Goal: Task Accomplishment & Management: Manage account settings

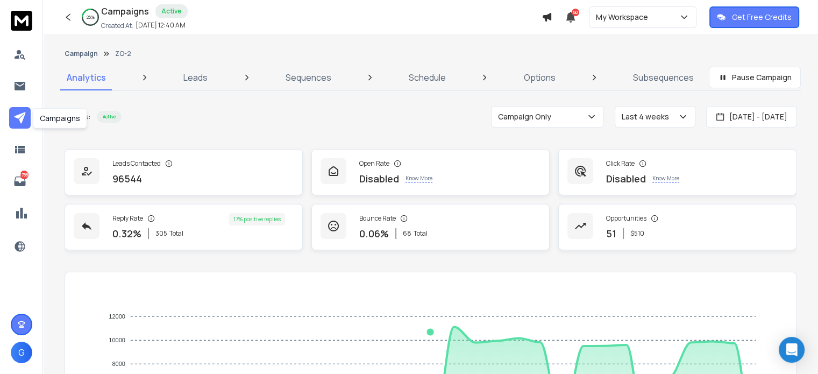
click at [24, 112] on icon at bounding box center [19, 117] width 11 height 11
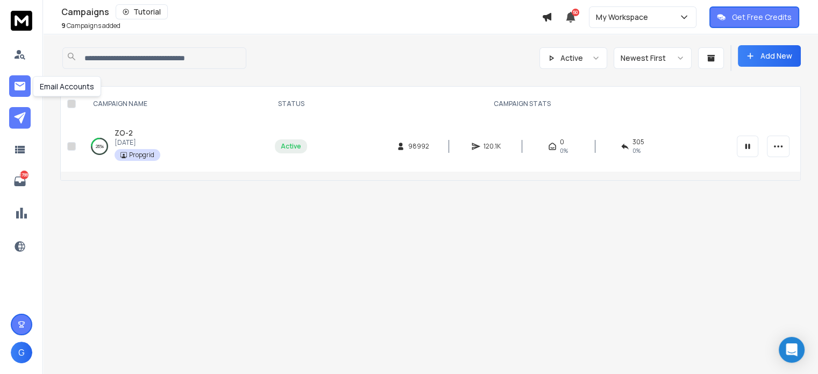
click at [17, 84] on icon at bounding box center [19, 86] width 13 height 13
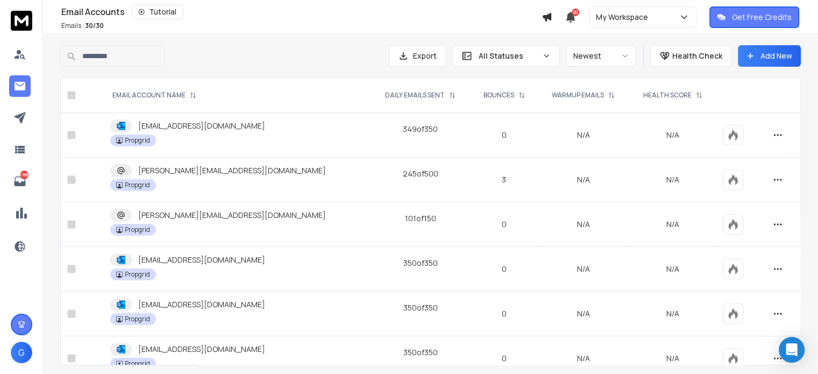
click at [17, 84] on icon at bounding box center [19, 86] width 13 height 13
click at [798, 345] on div "Open Intercom Messenger" at bounding box center [792, 350] width 29 height 29
click at [18, 114] on icon at bounding box center [19, 117] width 13 height 13
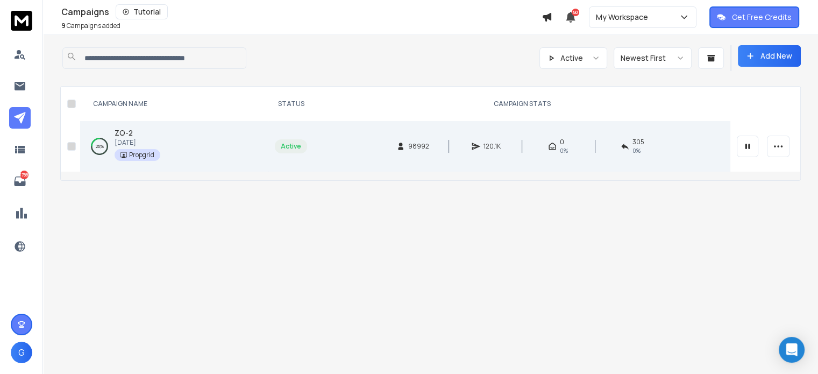
click at [452, 148] on div "98992 120.1K 0 0% 305 0 %" at bounding box center [522, 146] width 269 height 17
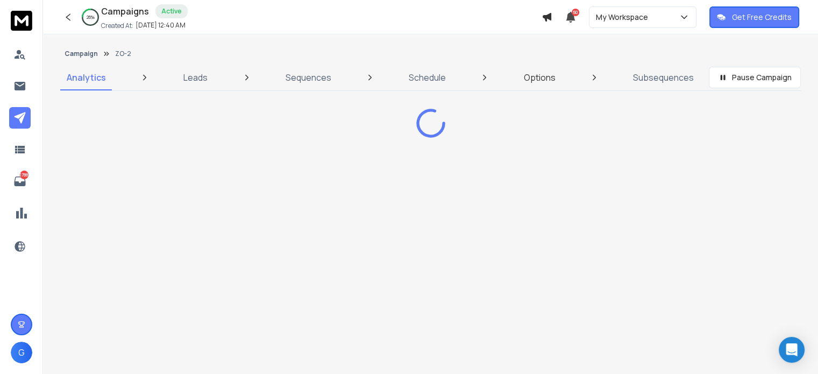
click at [534, 84] on link "Options" at bounding box center [539, 78] width 45 height 26
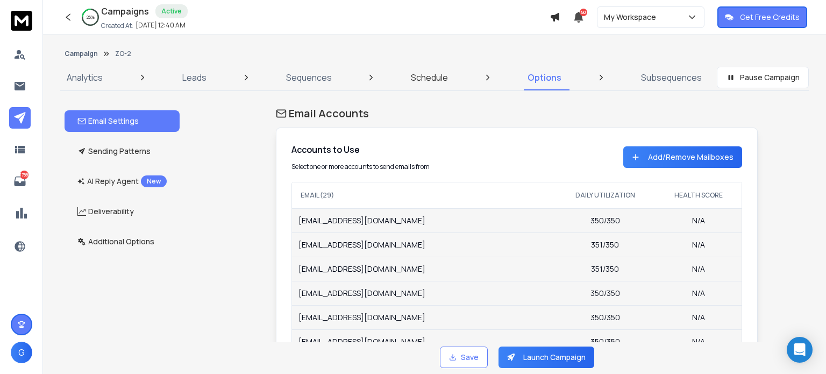
click at [431, 73] on p "Schedule" at bounding box center [429, 77] width 37 height 13
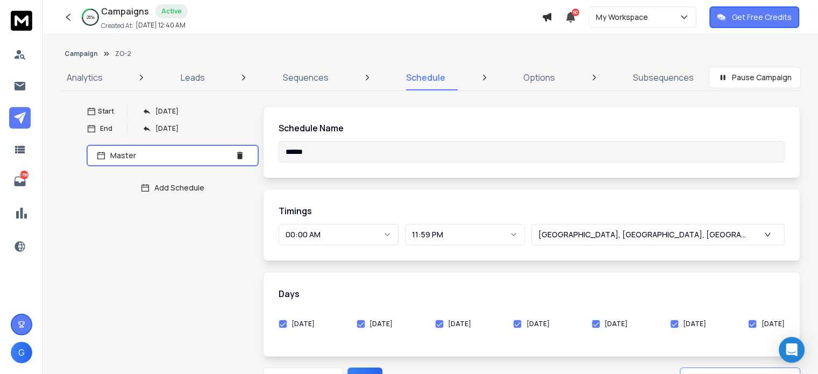
scroll to position [29, 0]
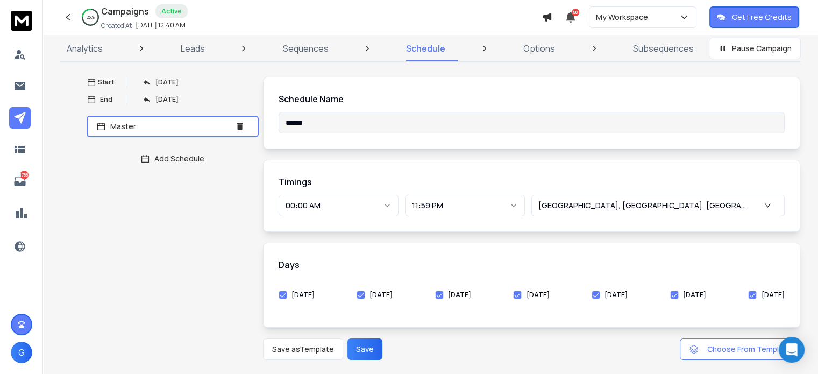
click at [365, 350] on button "Save" at bounding box center [364, 349] width 35 height 22
click at [87, 48] on p "Analytics" at bounding box center [85, 48] width 36 height 13
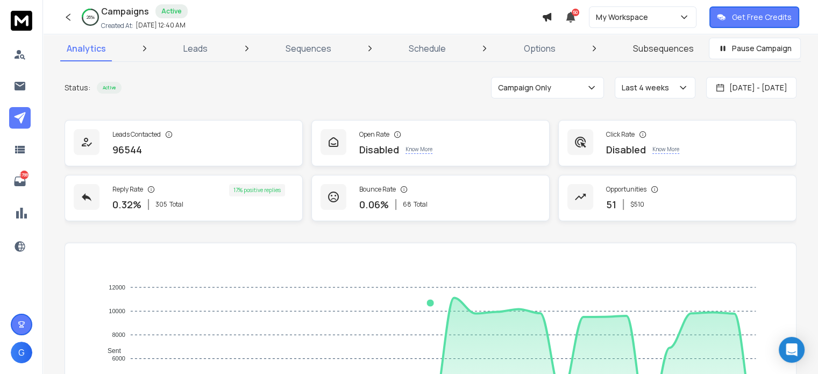
click at [659, 45] on p "Subsequences" at bounding box center [663, 48] width 61 height 13
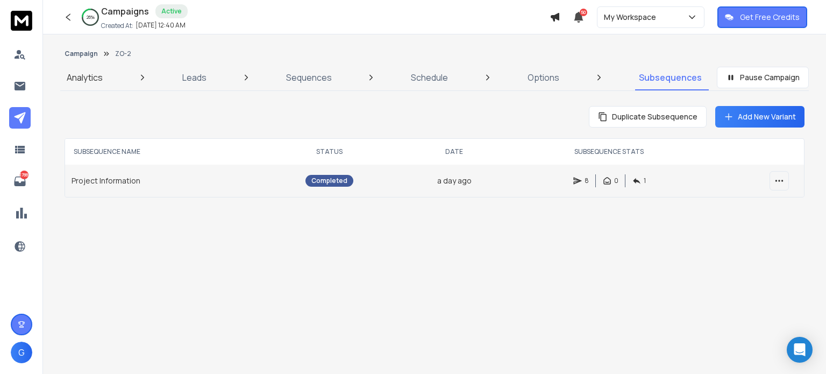
click at [100, 82] on p "Analytics" at bounding box center [85, 77] width 36 height 13
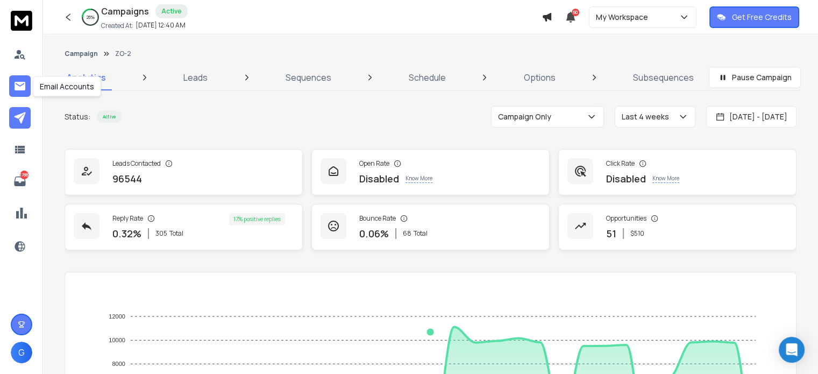
click at [25, 87] on icon at bounding box center [20, 86] width 11 height 9
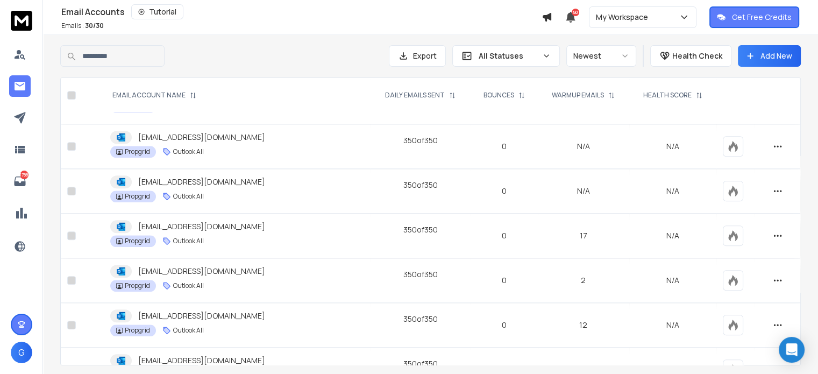
scroll to position [1085, 0]
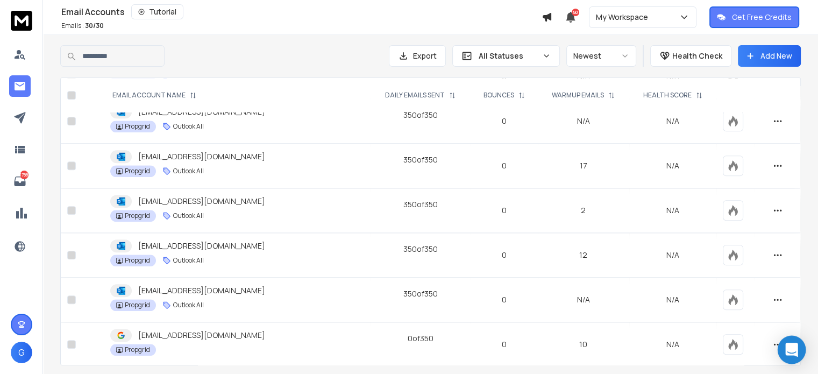
click at [789, 345] on icon "Open Intercom Messenger" at bounding box center [791, 350] width 12 height 14
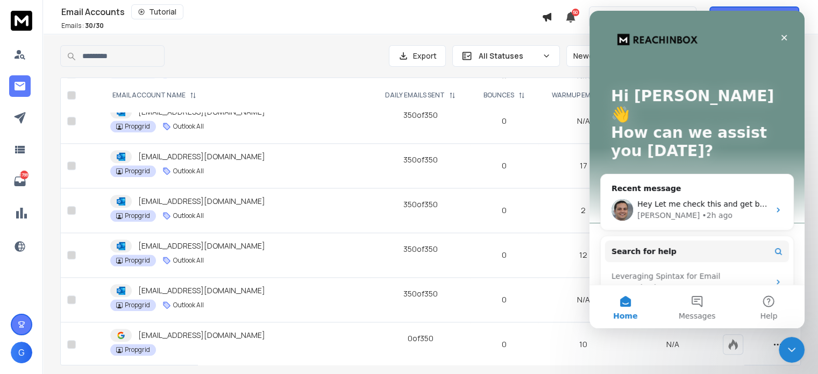
scroll to position [0, 0]
click at [738, 210] on div "[PERSON_NAME] • 2h ago" at bounding box center [703, 215] width 132 height 11
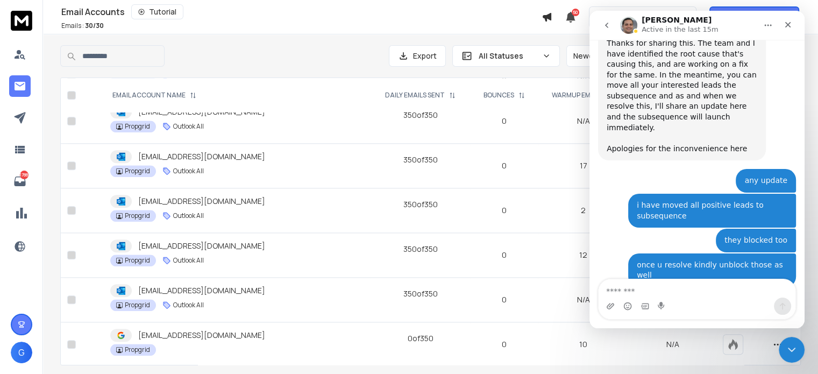
scroll to position [9242, 0]
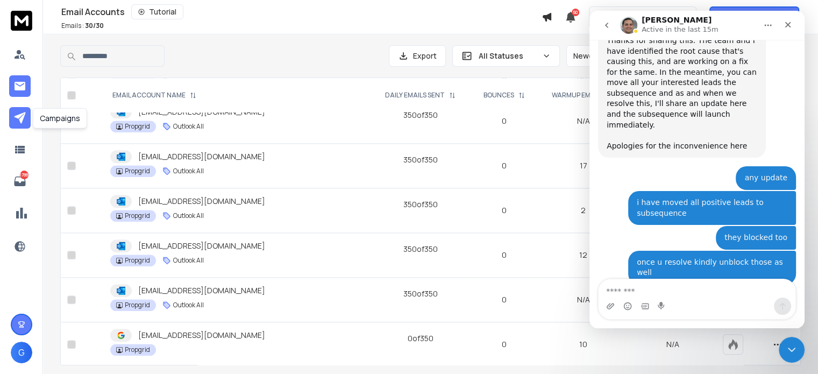
click at [17, 109] on link at bounding box center [20, 118] width 22 height 22
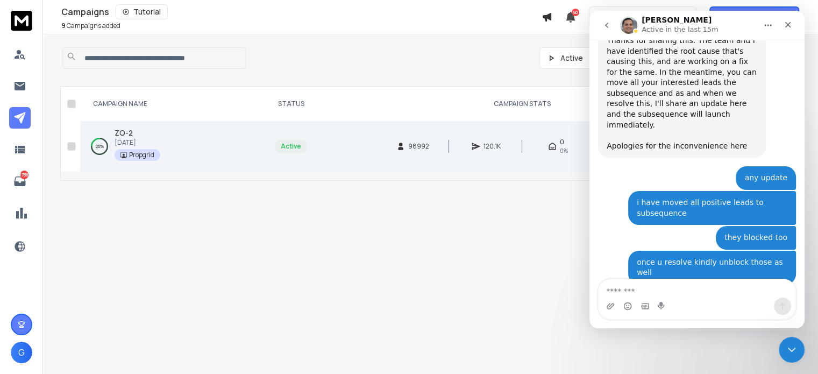
click at [133, 139] on p "[DATE]" at bounding box center [138, 142] width 46 height 9
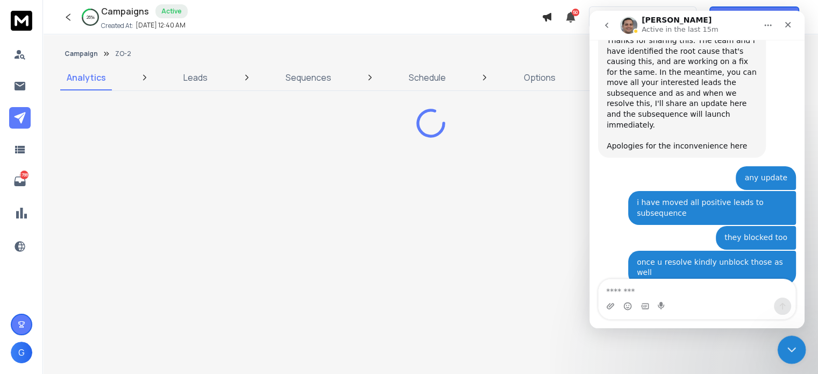
click at [795, 344] on icon "Close Intercom Messenger" at bounding box center [790, 348] width 13 height 13
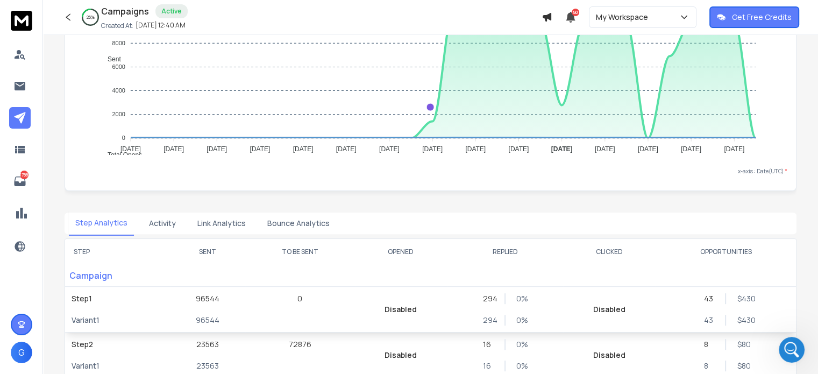
scroll to position [343, 0]
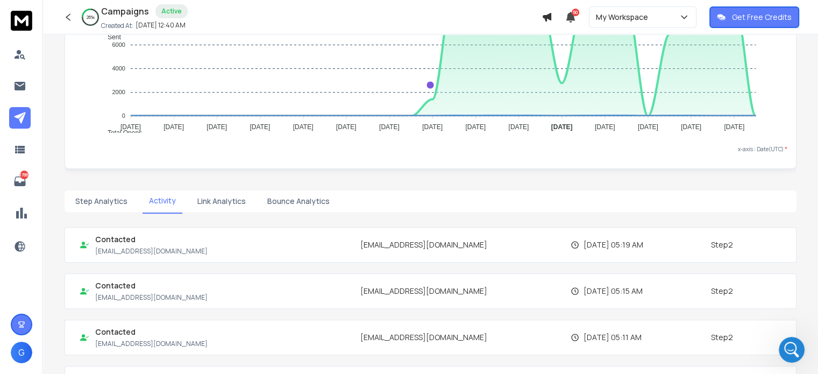
click at [169, 202] on button "Activity" at bounding box center [163, 201] width 40 height 25
drag, startPoint x: 177, startPoint y: 250, endPoint x: 95, endPoint y: 253, distance: 81.8
click at [95, 253] on div "Contacted [EMAIL_ADDRESS][DOMAIN_NAME]" at bounding box center [220, 245] width 280 height 22
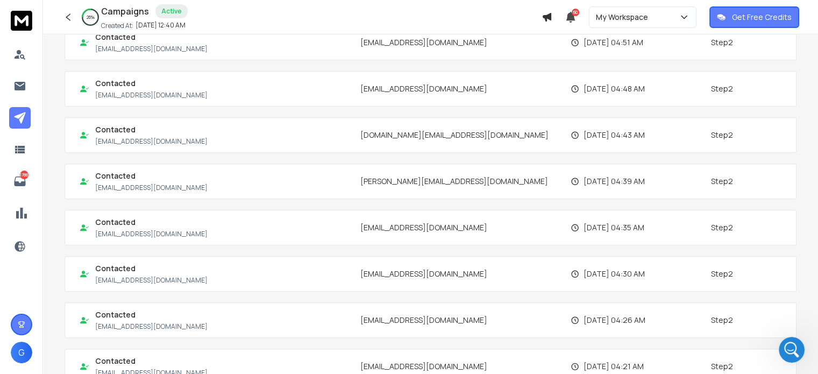
scroll to position [940, 0]
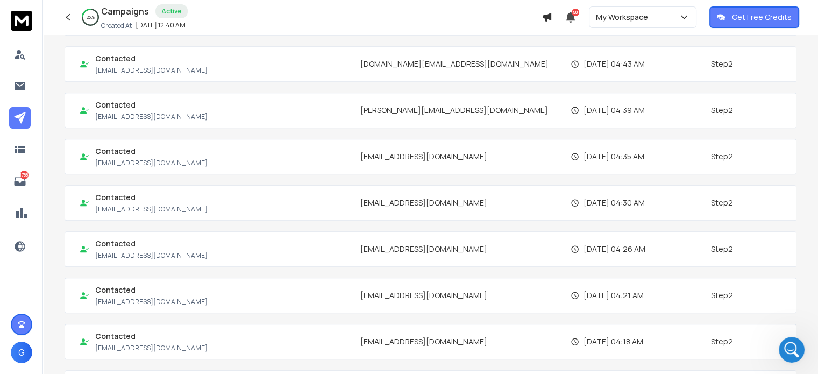
click at [166, 207] on div "Contacted [EMAIL_ADDRESS][DOMAIN_NAME]" at bounding box center [220, 203] width 280 height 22
drag, startPoint x: 96, startPoint y: 207, endPoint x: 177, endPoint y: 207, distance: 81.2
click at [177, 207] on div "Contacted [EMAIL_ADDRESS][DOMAIN_NAME]" at bounding box center [220, 203] width 280 height 22
copy p "[EMAIL_ADDRESS][DOMAIN_NAME]"
click at [19, 84] on icon at bounding box center [20, 86] width 11 height 9
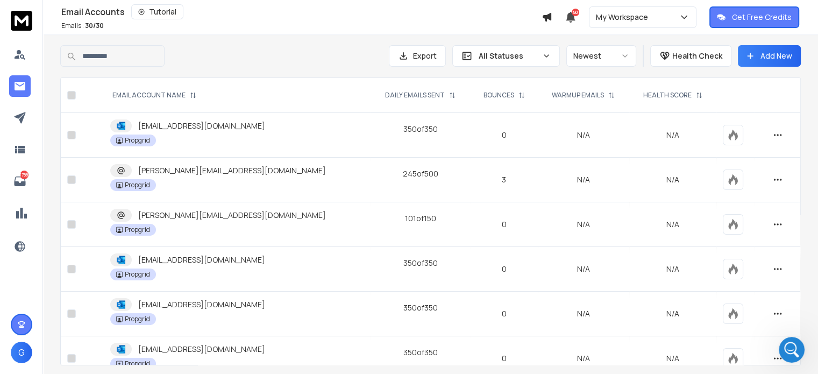
click at [94, 49] on input at bounding box center [112, 56] width 104 height 22
click at [799, 349] on div "Open Intercom Messenger" at bounding box center [789, 347] width 35 height 35
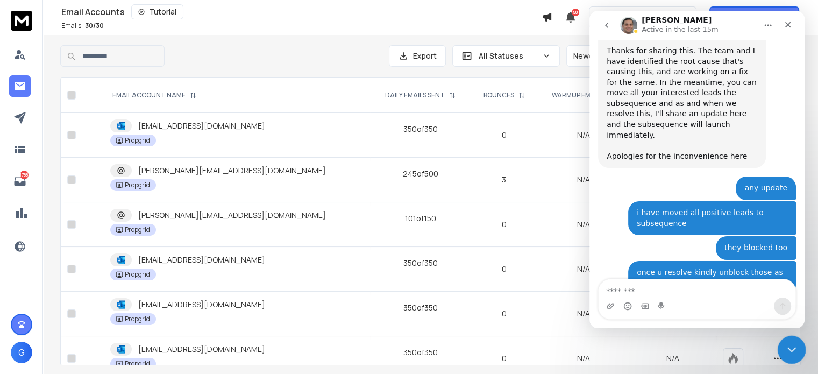
scroll to position [9242, 0]
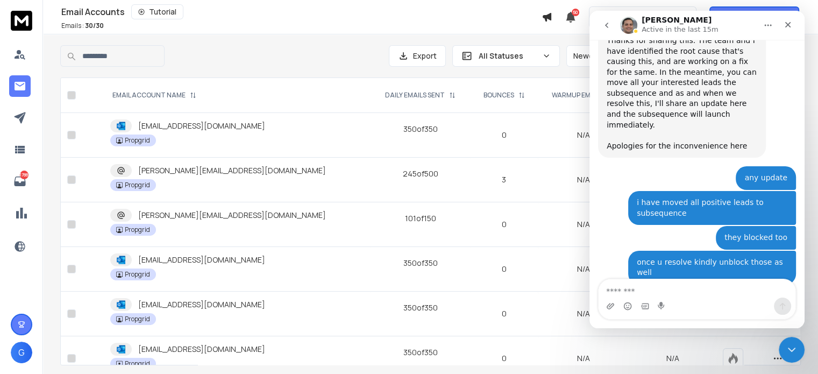
click at [630, 290] on textarea "Message…" at bounding box center [697, 288] width 197 height 18
click at [652, 282] on textarea "*****" at bounding box center [697, 288] width 197 height 18
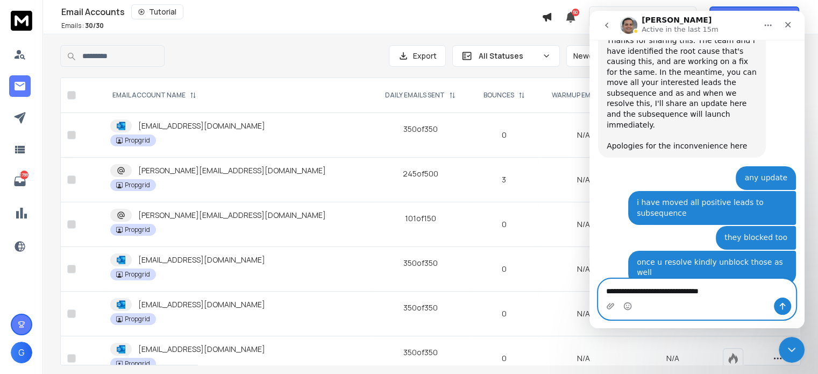
type textarea "**********"
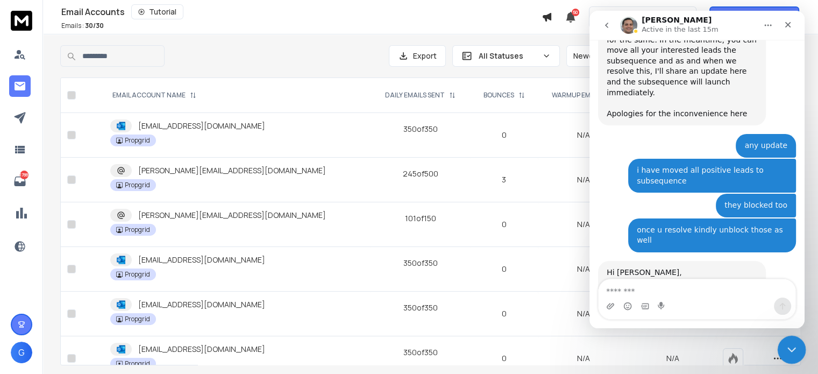
click at [799, 346] on div "Close Intercom Messenger" at bounding box center [790, 348] width 26 height 26
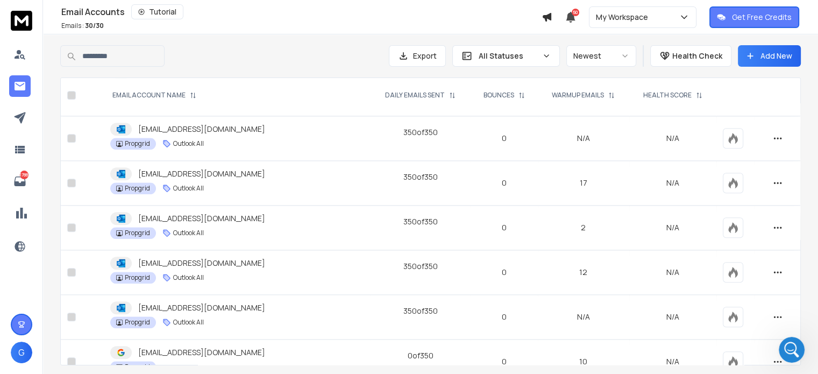
scroll to position [1085, 0]
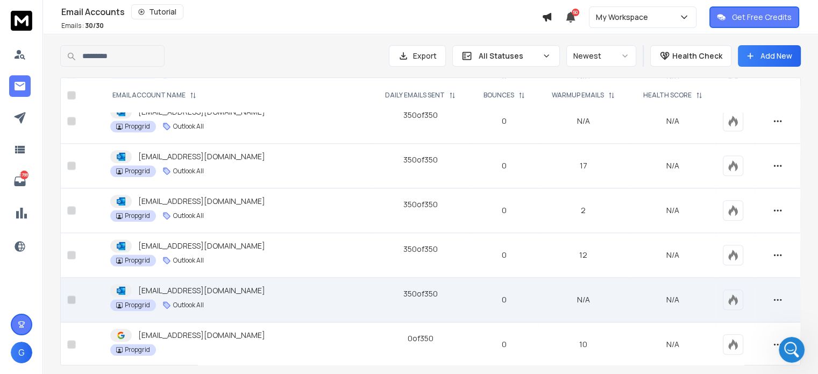
click at [333, 301] on div "Propgrid Outlook All" at bounding box center [236, 305] width 253 height 12
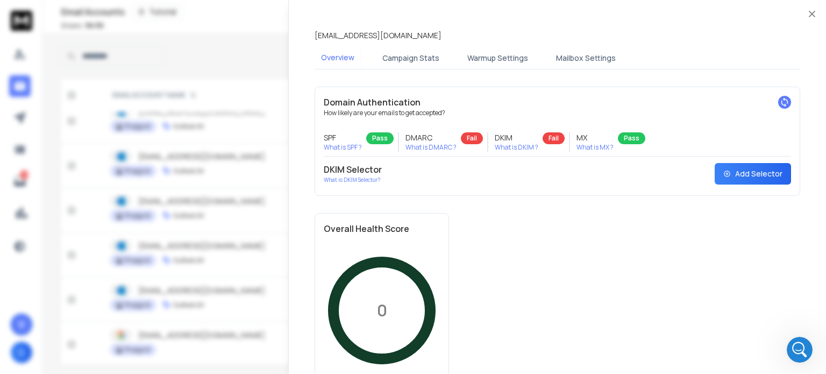
drag, startPoint x: 441, startPoint y: 37, endPoint x: 310, endPoint y: 33, distance: 131.3
click at [310, 33] on div "[EMAIL_ADDRESS][DOMAIN_NAME] Overview Campaign Stats Warmup Settings Mailbox Se…" at bounding box center [557, 229] width 511 height 432
click at [340, 31] on p "[EMAIL_ADDRESS][DOMAIN_NAME]" at bounding box center [378, 35] width 127 height 11
drag, startPoint x: 317, startPoint y: 34, endPoint x: 438, endPoint y: 36, distance: 120.5
click at [438, 36] on p "[EMAIL_ADDRESS][DOMAIN_NAME]" at bounding box center [378, 35] width 127 height 11
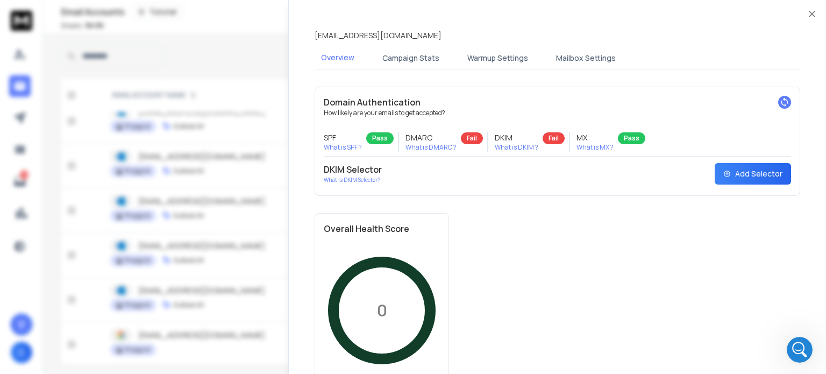
click at [438, 36] on p "[EMAIL_ADDRESS][DOMAIN_NAME]" at bounding box center [378, 35] width 127 height 11
drag, startPoint x: 444, startPoint y: 36, endPoint x: 303, endPoint y: 38, distance: 140.4
click at [303, 38] on div "[EMAIL_ADDRESS][DOMAIN_NAME] Overview Campaign Stats Warmup Settings Mailbox Se…" at bounding box center [557, 229] width 511 height 432
copy p "[EMAIL_ADDRESS][DOMAIN_NAME]"
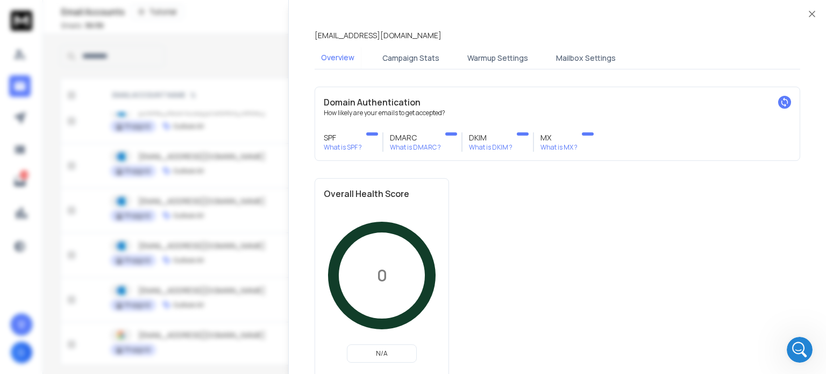
click at [222, 38] on div at bounding box center [413, 187] width 826 height 374
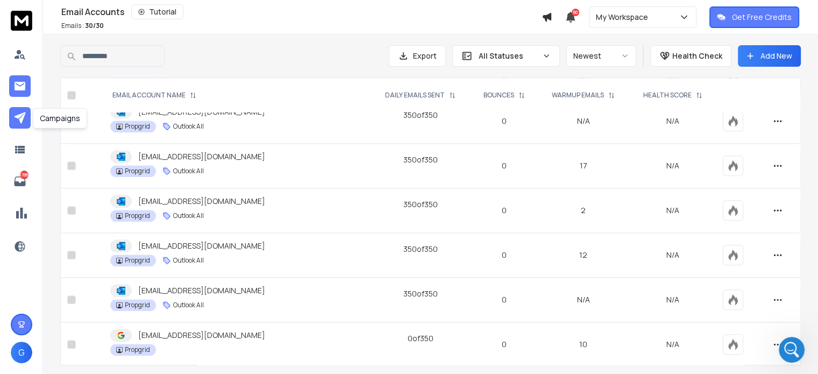
click at [12, 118] on link at bounding box center [20, 118] width 22 height 22
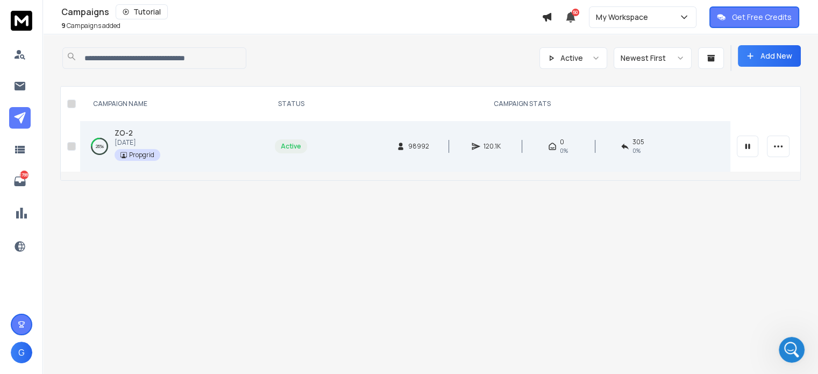
click at [188, 131] on div "26 % ZO-2 [DATE] Propgrid" at bounding box center [174, 146] width 167 height 38
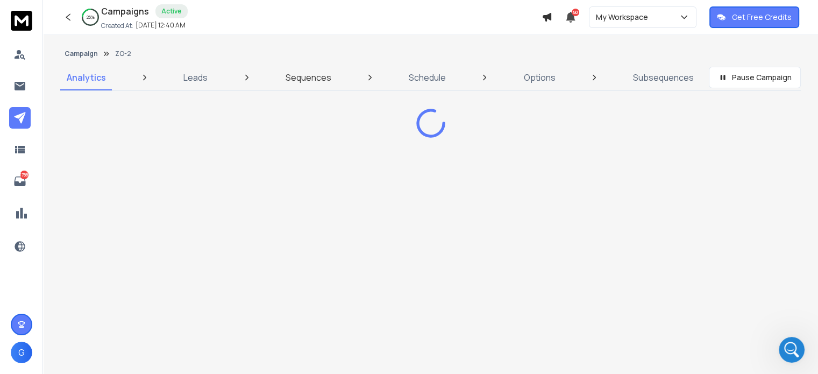
click at [310, 77] on p "Sequences" at bounding box center [309, 77] width 46 height 13
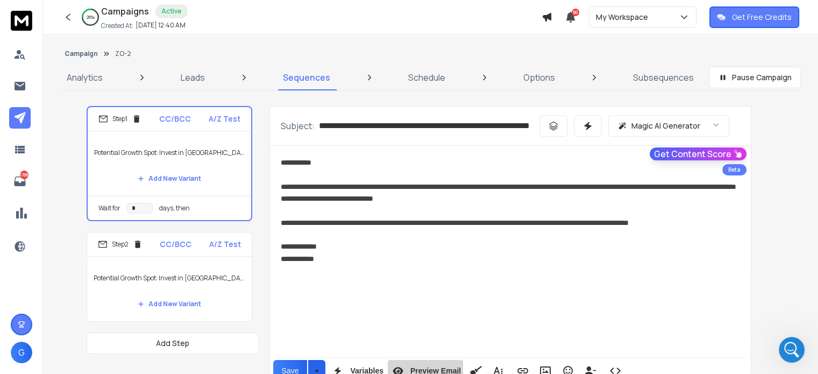
click at [435, 363] on div "Preview Email" at bounding box center [425, 371] width 75 height 18
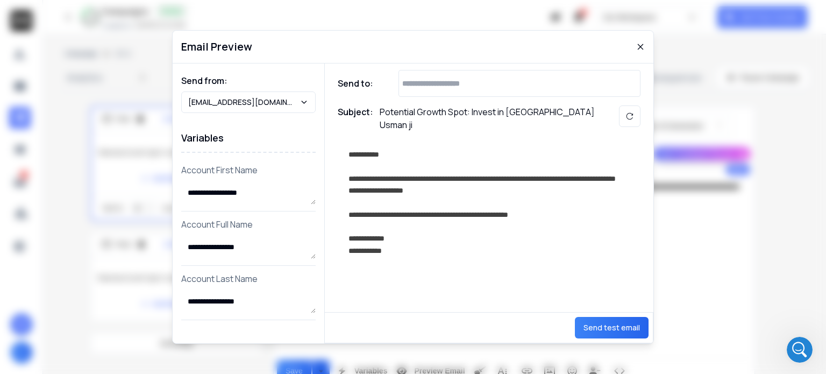
drag, startPoint x: 466, startPoint y: 271, endPoint x: 344, endPoint y: 155, distance: 168.5
click at [344, 155] on div "**********" at bounding box center [489, 208] width 303 height 141
drag, startPoint x: 344, startPoint y: 155, endPoint x: 431, endPoint y: 231, distance: 115.9
click at [431, 231] on div "**********" at bounding box center [489, 208] width 303 height 141
click at [434, 90] on input at bounding box center [519, 83] width 235 height 19
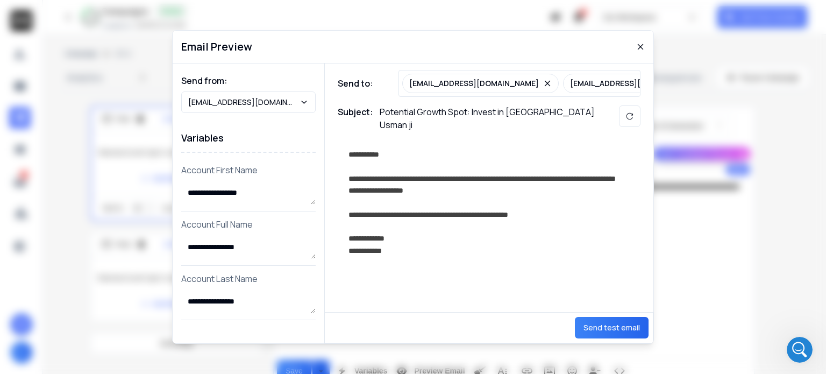
click at [623, 324] on button "Send test email" at bounding box center [612, 328] width 74 height 22
click at [643, 49] on icon at bounding box center [641, 47] width 6 height 6
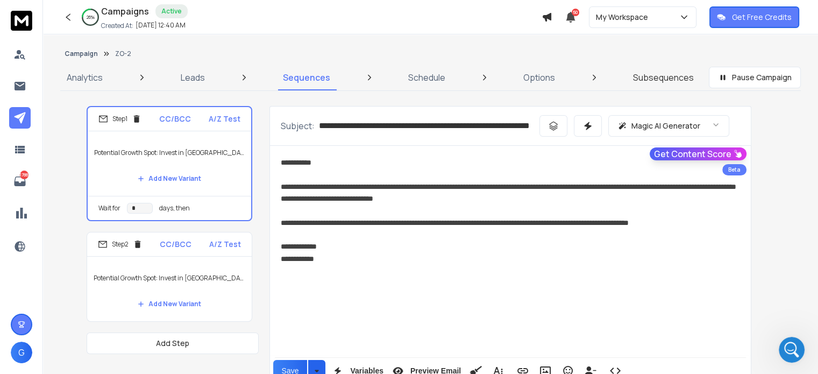
click at [659, 84] on link "Subsequences" at bounding box center [664, 78] width 74 height 26
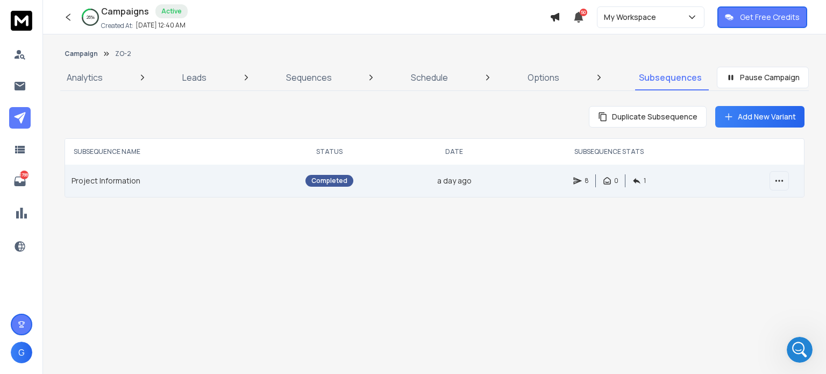
click at [404, 179] on td "a day ago" at bounding box center [455, 181] width 110 height 32
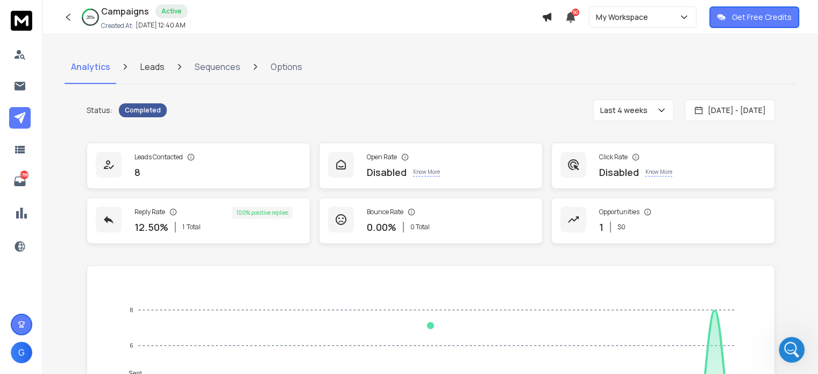
click at [146, 72] on p "Leads" at bounding box center [152, 66] width 24 height 13
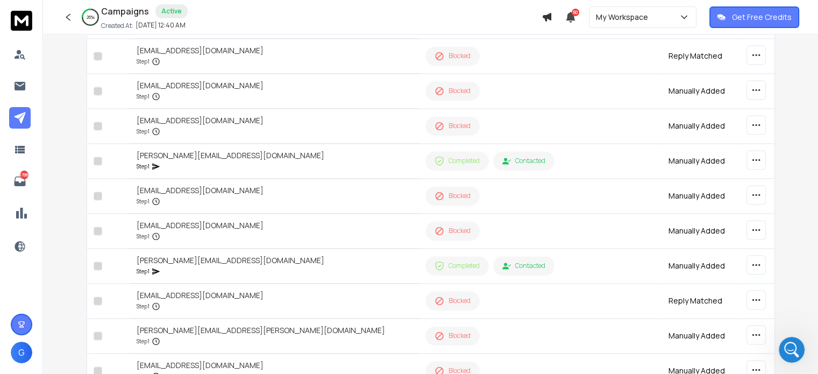
scroll to position [1594, 0]
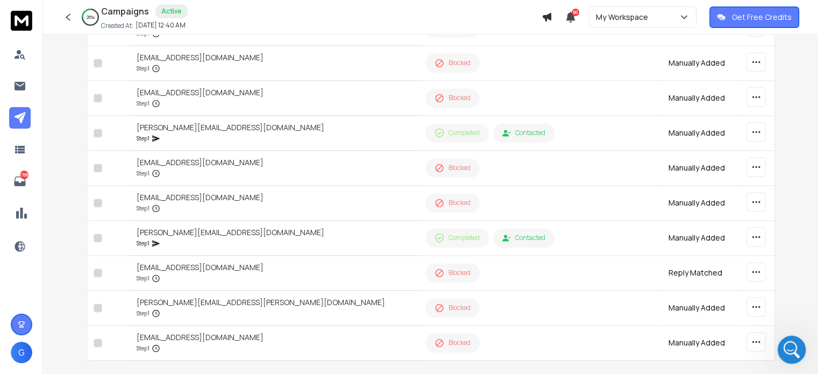
click at [795, 349] on icon "Open Intercom Messenger" at bounding box center [790, 348] width 18 height 18
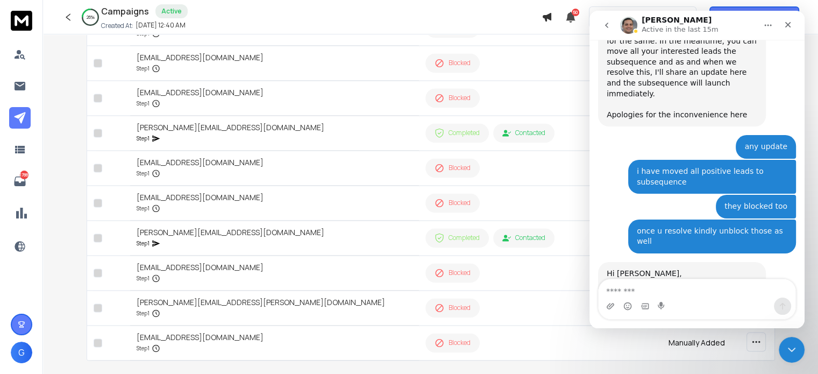
scroll to position [9274, 0]
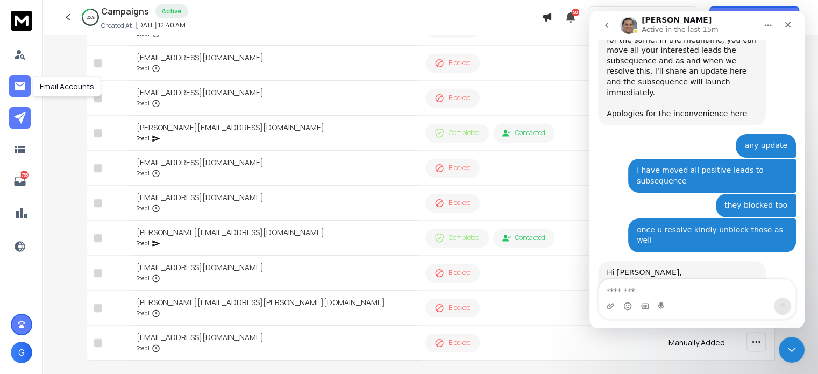
click at [24, 94] on link at bounding box center [20, 86] width 22 height 22
